Goal: Navigation & Orientation: Find specific page/section

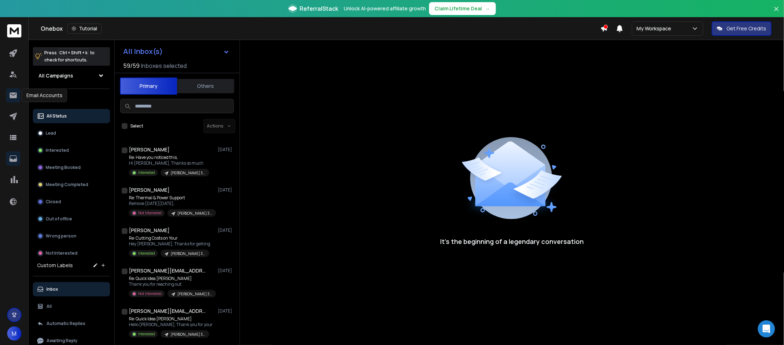
click at [17, 96] on icon at bounding box center [13, 95] width 9 height 9
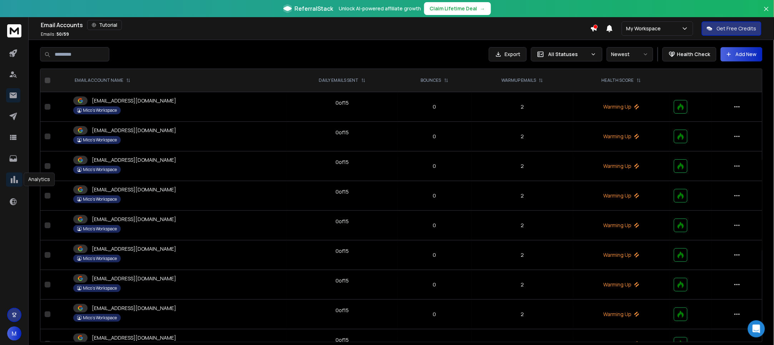
click at [11, 179] on icon at bounding box center [14, 179] width 7 height 7
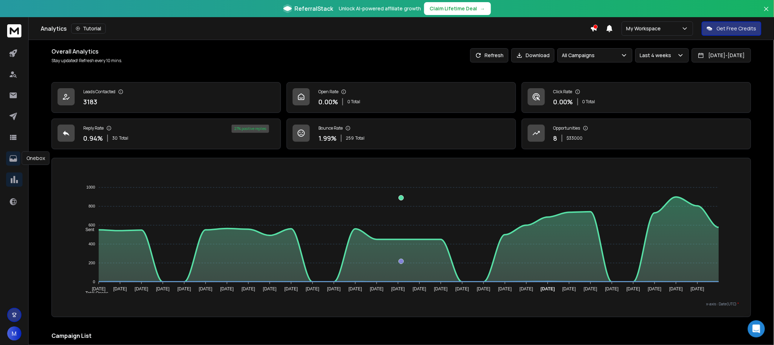
click at [14, 156] on icon at bounding box center [13, 158] width 9 height 9
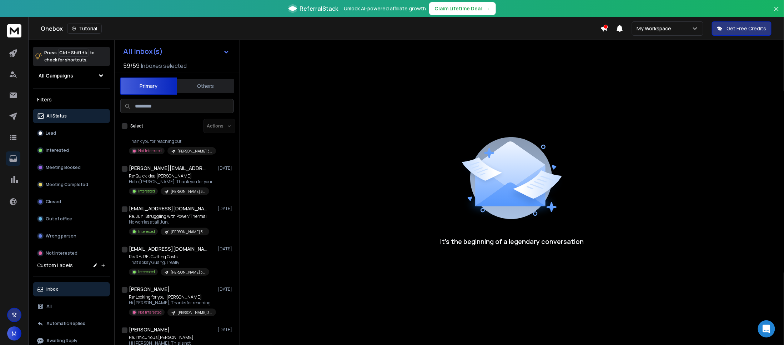
scroll to position [87, 0]
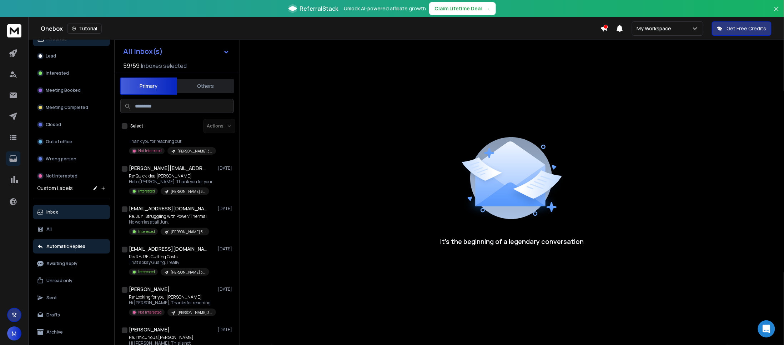
click at [74, 244] on p "Automatic Replies" at bounding box center [65, 247] width 39 height 6
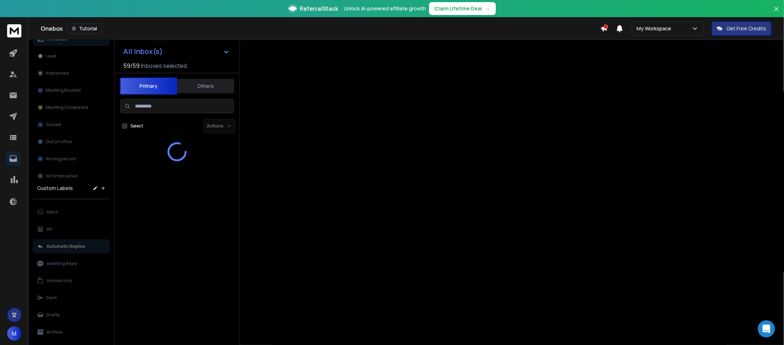
scroll to position [0, 0]
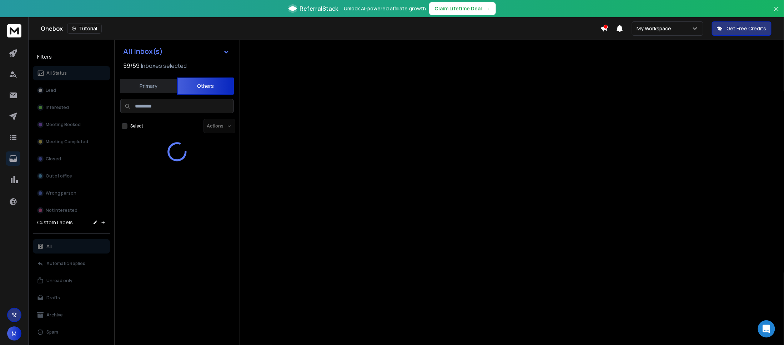
click at [229, 87] on button "Others" at bounding box center [205, 86] width 57 height 17
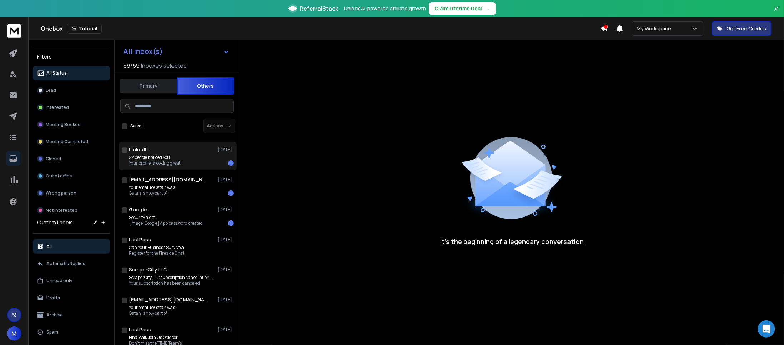
click at [218, 159] on div "22 people noticed you Your profile is looking great 1" at bounding box center [181, 160] width 105 height 11
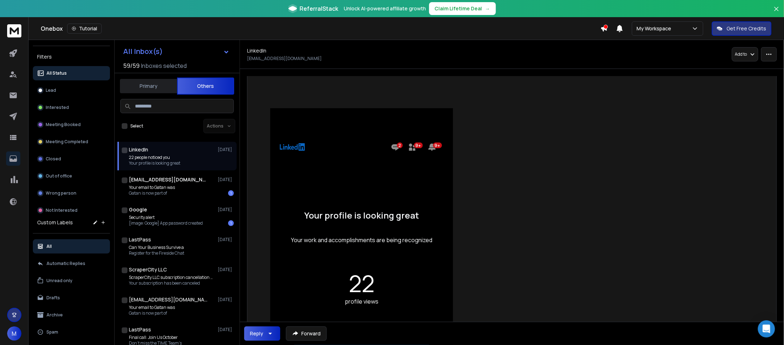
scroll to position [0, 0]
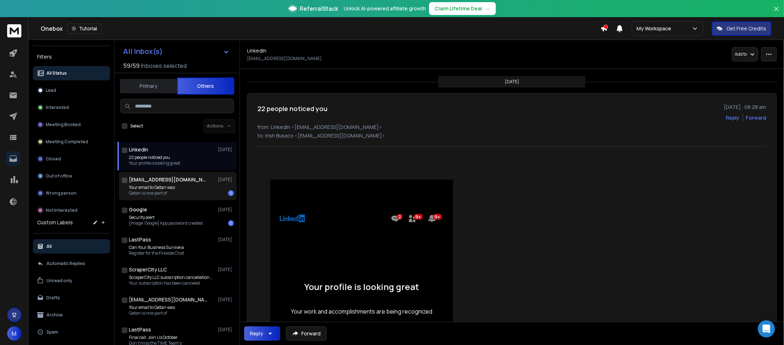
click at [190, 191] on div "Your email to Gatan was Gatan is now part of 1" at bounding box center [181, 190] width 105 height 11
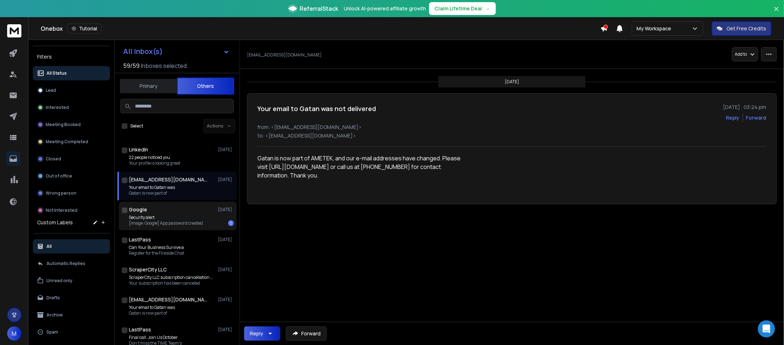
click at [209, 221] on div "Security alert [image: Google] App password created 1" at bounding box center [181, 220] width 105 height 11
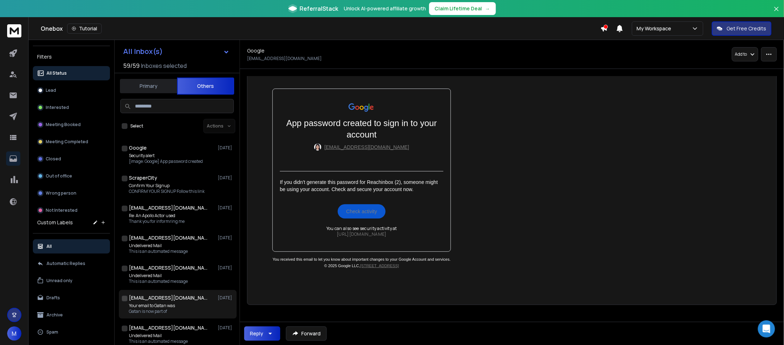
scroll to position [357, 0]
